Goal: Task Accomplishment & Management: Use online tool/utility

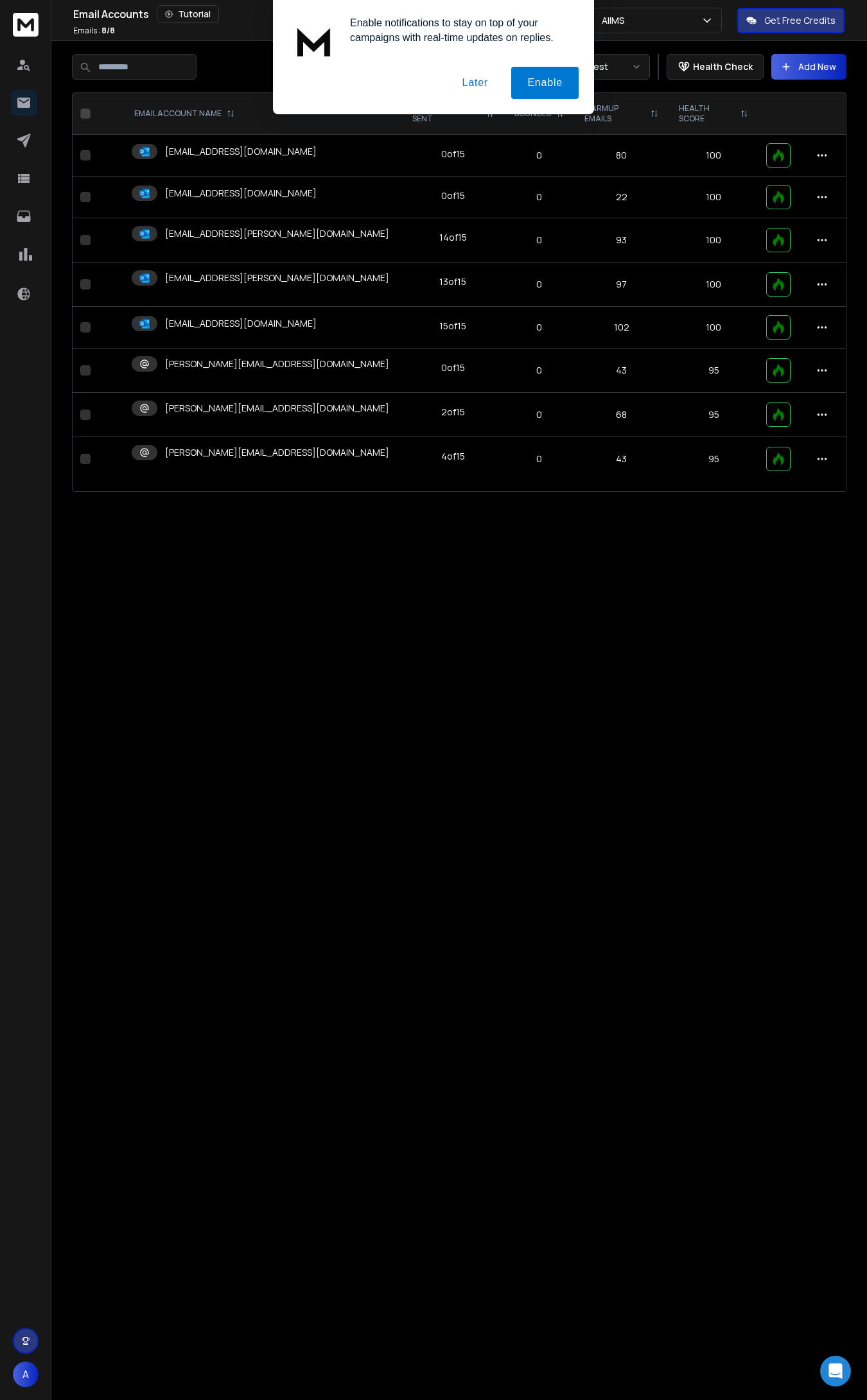
click at [460, 78] on button "Later" at bounding box center [475, 83] width 58 height 32
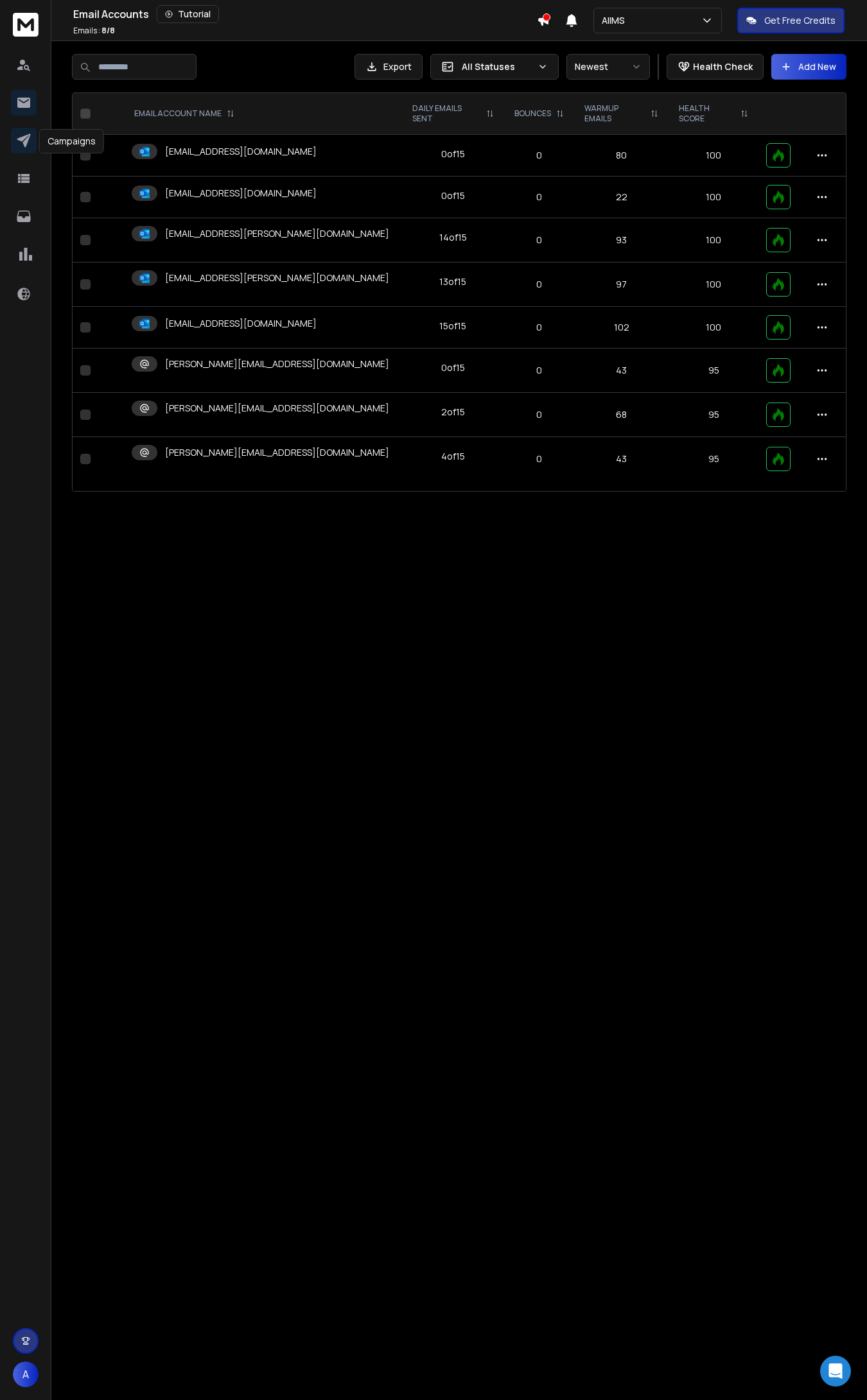
click at [14, 143] on link at bounding box center [24, 141] width 26 height 26
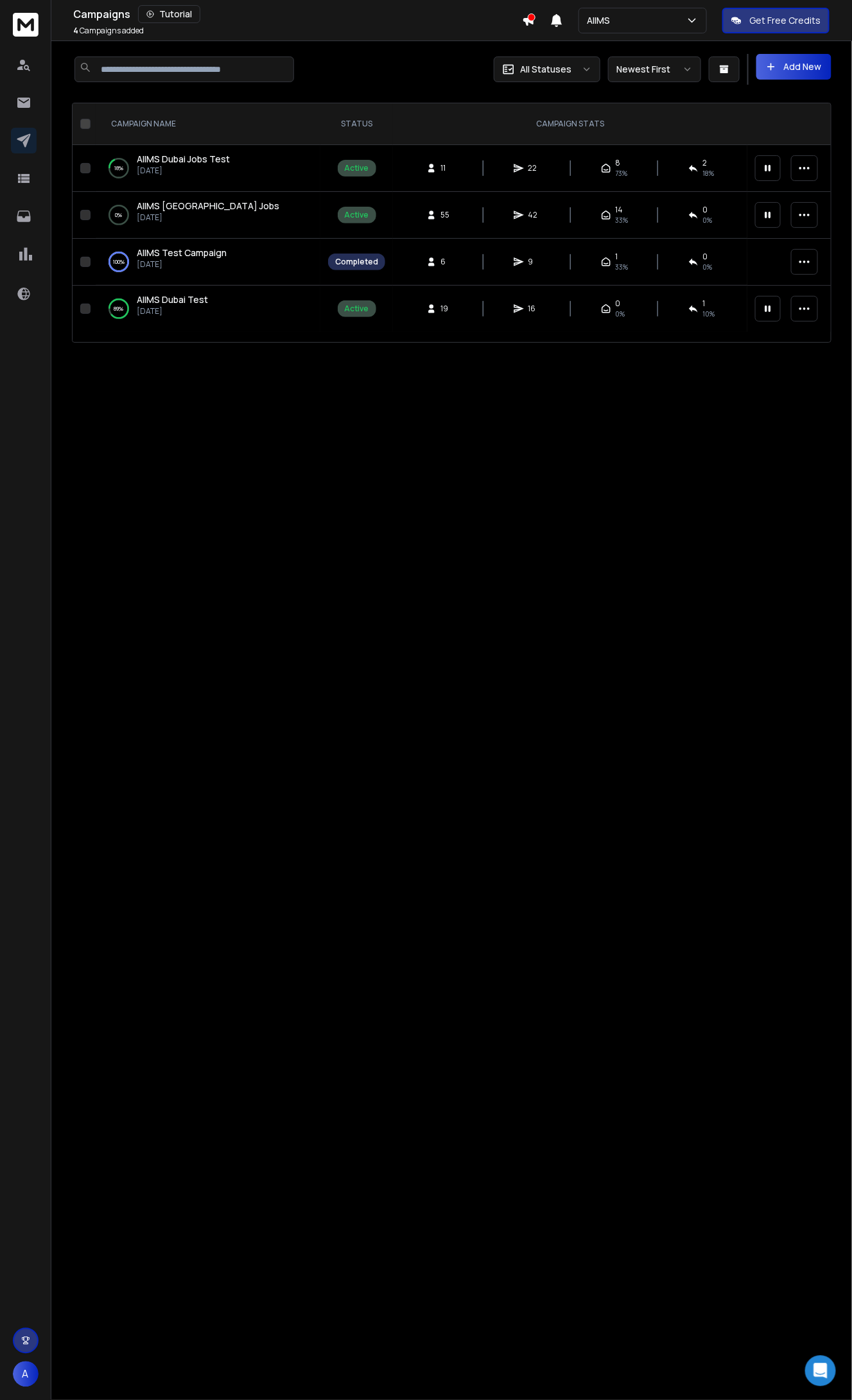
click at [192, 210] on span "AIIMS Dubai Jobs" at bounding box center [208, 205] width 143 height 12
